Goal: Information Seeking & Learning: Find specific fact

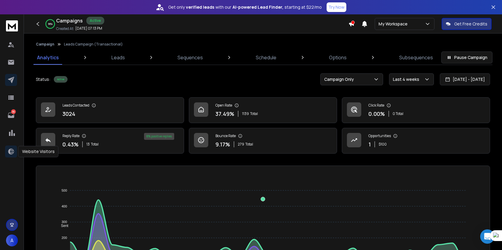
click at [15, 154] on link at bounding box center [11, 151] width 12 height 12
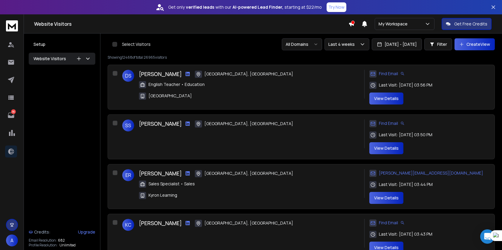
click at [86, 59] on icon at bounding box center [87, 58] width 5 height 5
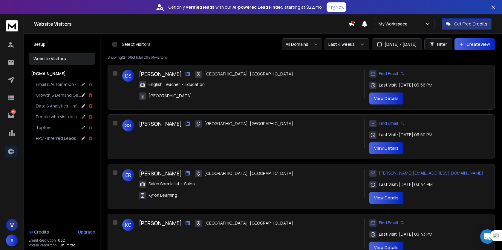
click at [54, 95] on div "Growth & Demand Gen - Inferred Leads" at bounding box center [58, 95] width 45 height 6
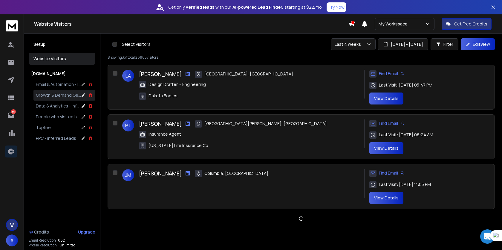
click at [163, 75] on h3 "[PERSON_NAME]" at bounding box center [160, 74] width 43 height 8
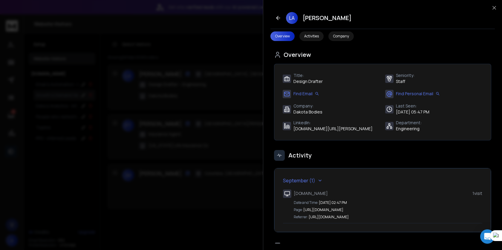
click at [235, 24] on div at bounding box center [251, 125] width 502 height 250
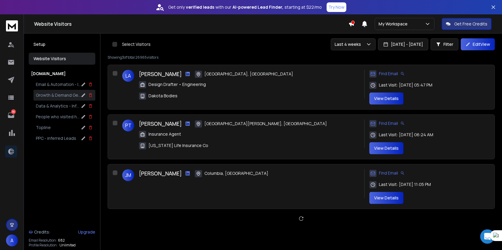
click at [158, 74] on h3 "[PERSON_NAME]" at bounding box center [160, 74] width 43 height 8
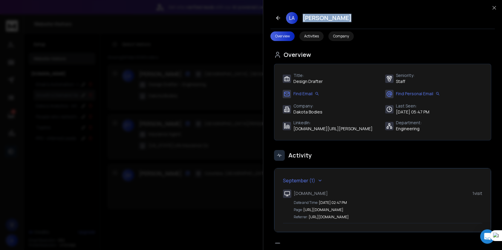
drag, startPoint x: 345, startPoint y: 20, endPoint x: 303, endPoint y: 19, distance: 41.8
click at [303, 19] on div "LA [PERSON_NAME]" at bounding box center [382, 18] width 215 height 12
copy h2 "[PERSON_NAME]"
click at [385, 30] on div "Sheet Title Visitor Details LA [PERSON_NAME] Overview Activities Company Overvi…" at bounding box center [382, 125] width 239 height 250
drag, startPoint x: 350, startPoint y: 20, endPoint x: 303, endPoint y: 21, distance: 46.6
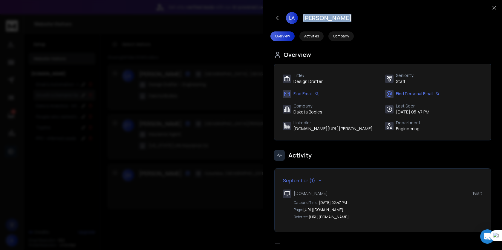
click at [303, 21] on div "LA [PERSON_NAME]" at bounding box center [382, 18] width 215 height 12
copy h2 "[PERSON_NAME]"
click at [494, 9] on icon "button" at bounding box center [494, 8] width 6 height 6
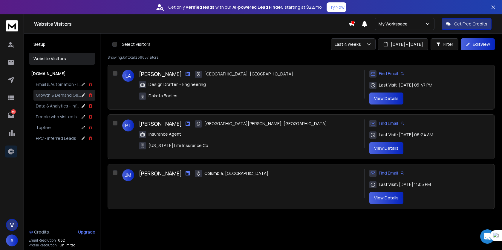
click at [479, 47] on button "Edit View" at bounding box center [478, 44] width 34 height 12
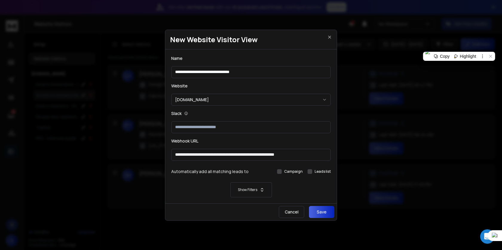
click at [214, 144] on div "Webhook URL" at bounding box center [251, 141] width 160 height 6
